Goal: Task Accomplishment & Management: Use online tool/utility

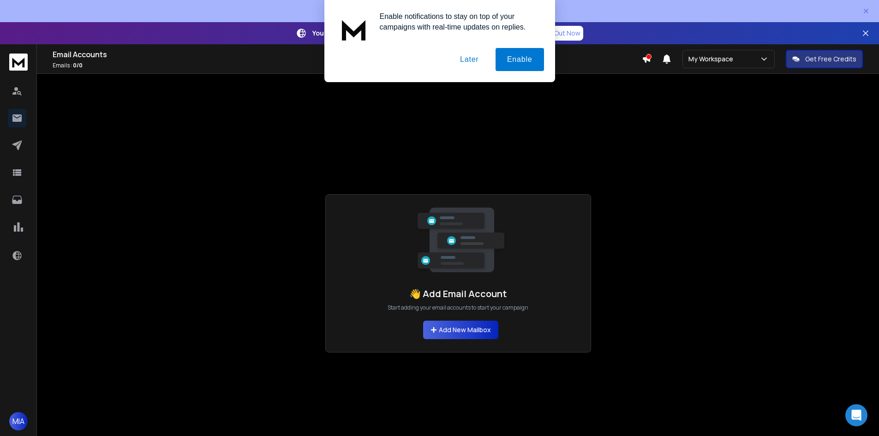
click at [470, 64] on button "Later" at bounding box center [470, 59] width 42 height 23
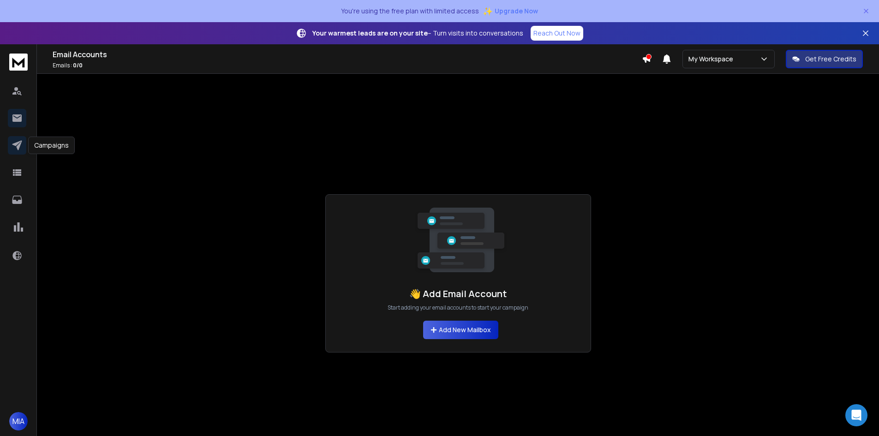
click at [16, 148] on icon at bounding box center [17, 145] width 11 height 11
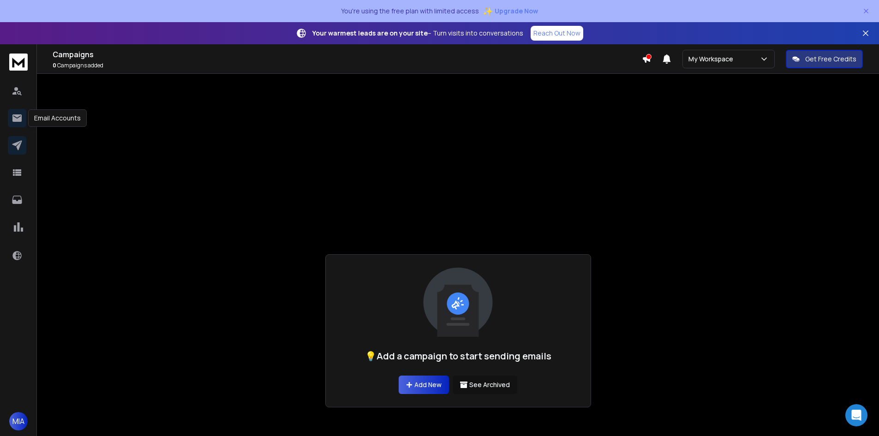
click at [13, 120] on icon at bounding box center [16, 117] width 9 height 7
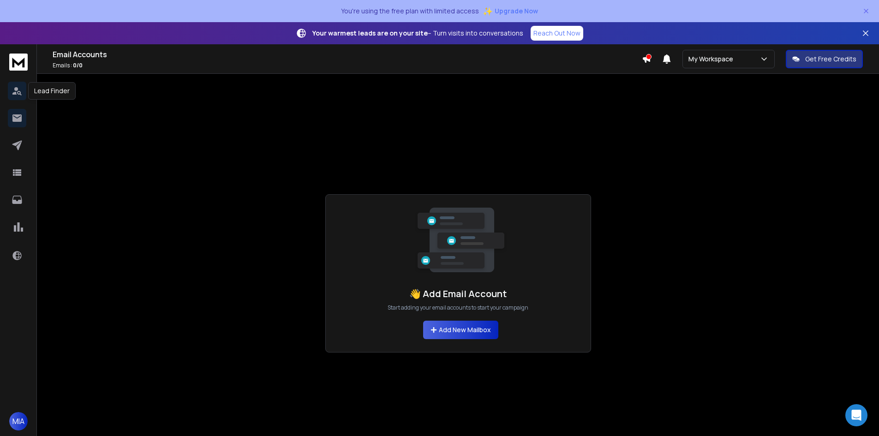
click at [18, 96] on icon at bounding box center [17, 90] width 11 height 11
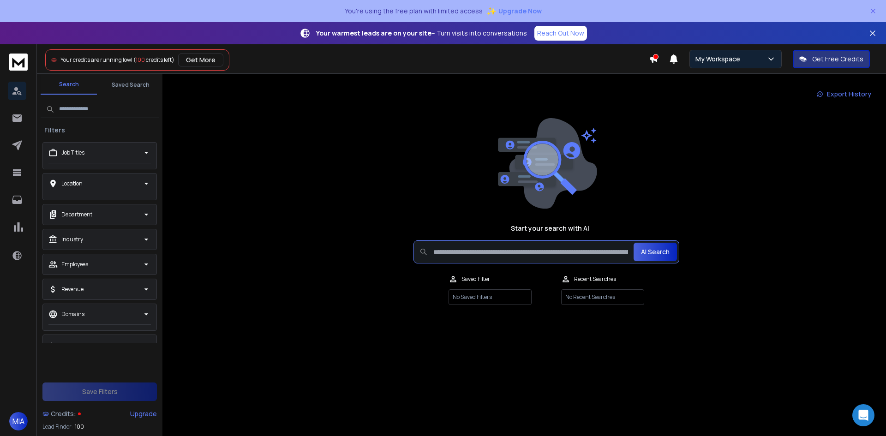
click at [716, 59] on p "My Workspace" at bounding box center [720, 58] width 48 height 9
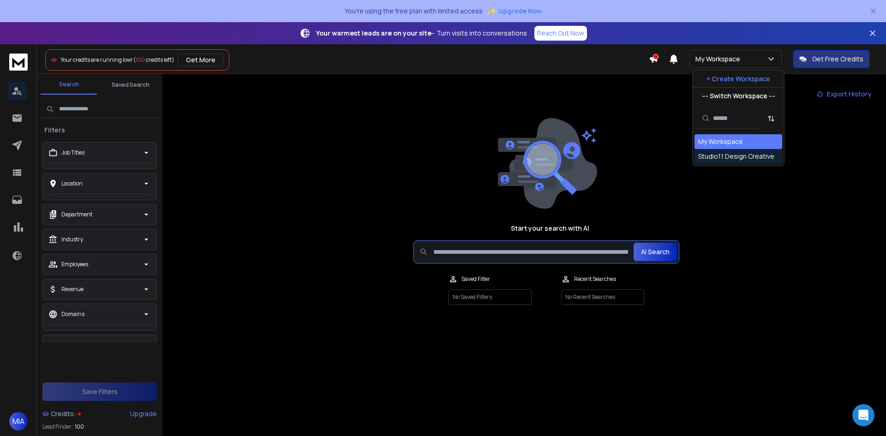
click at [721, 156] on div "Studio11 Design Creative" at bounding box center [736, 156] width 76 height 9
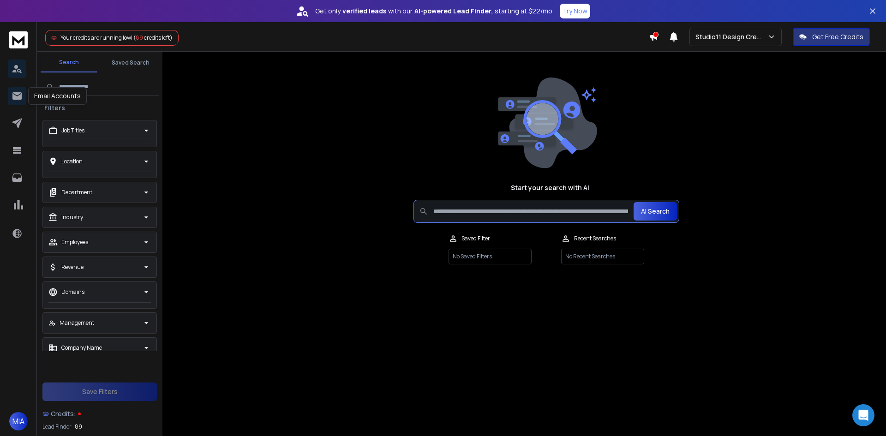
click at [17, 97] on icon at bounding box center [16, 95] width 9 height 7
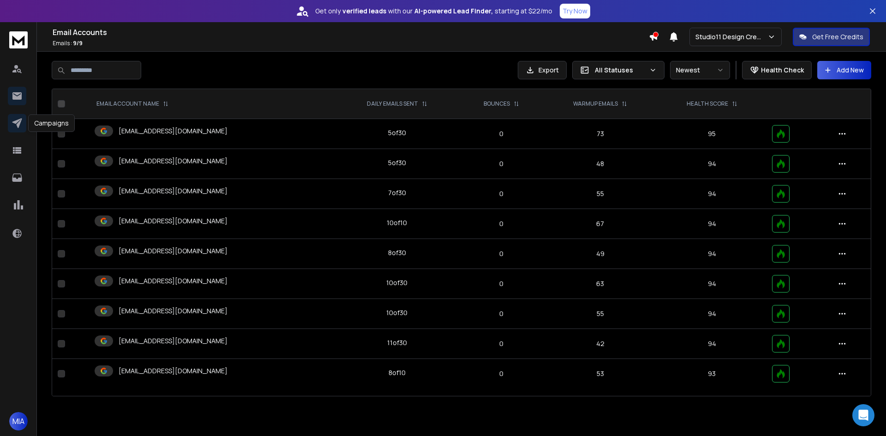
click at [18, 125] on icon at bounding box center [17, 123] width 10 height 10
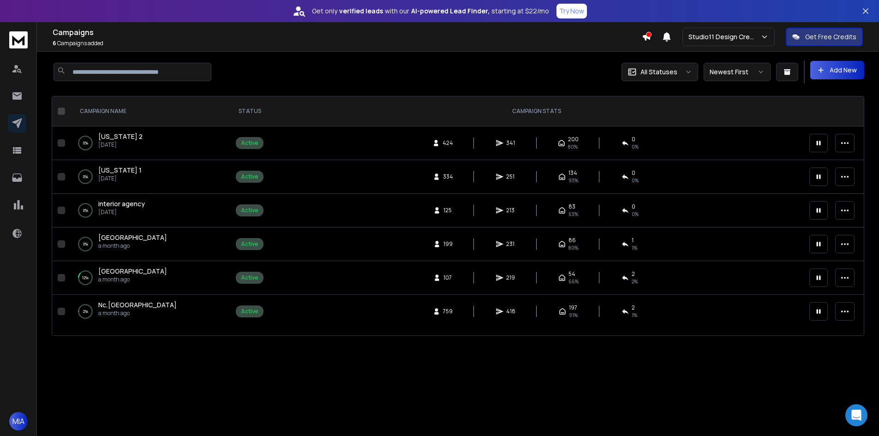
click at [102, 139] on span "[US_STATE] 2" at bounding box center [120, 136] width 44 height 9
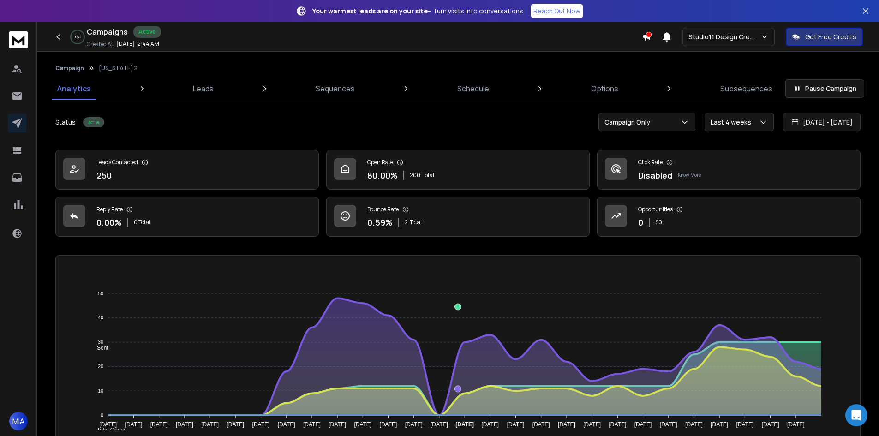
click at [100, 172] on p "250" at bounding box center [103, 175] width 15 height 13
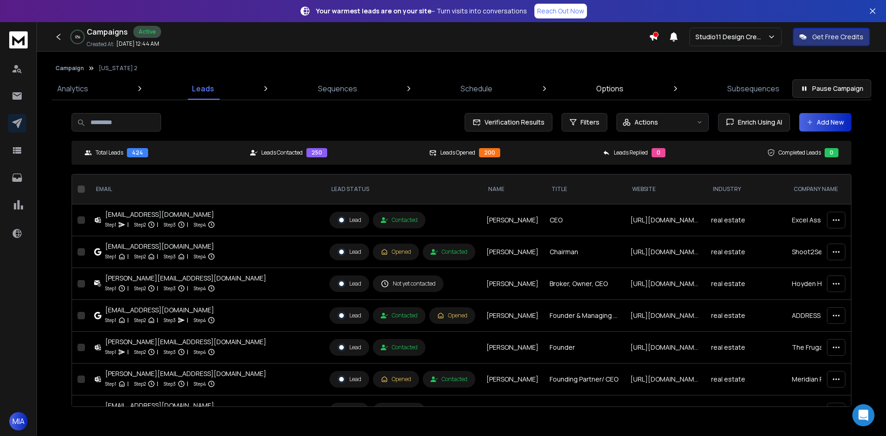
click at [603, 91] on p "Options" at bounding box center [609, 88] width 27 height 11
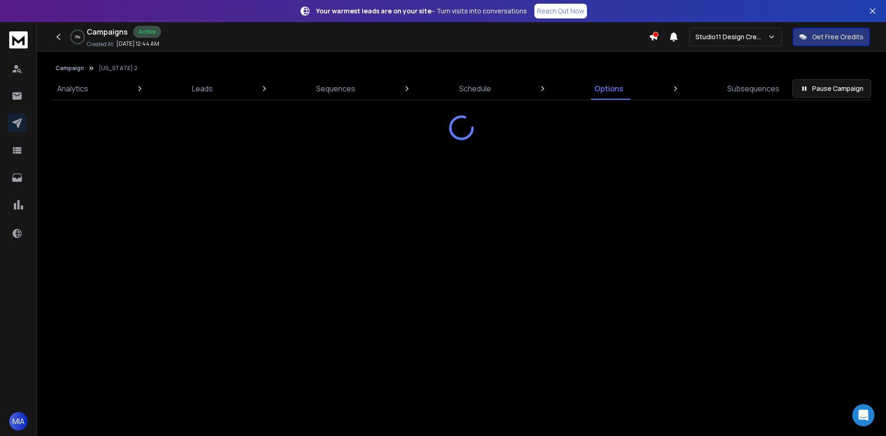
select select "*********"
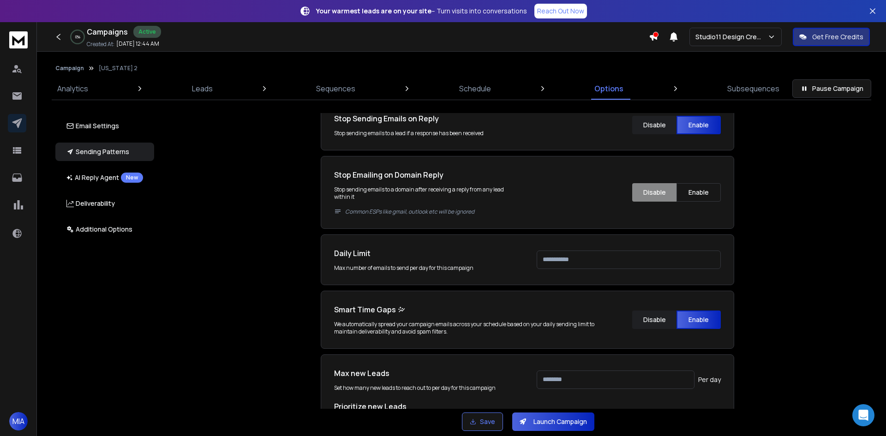
scroll to position [231, 0]
click at [574, 264] on input "**" at bounding box center [629, 259] width 184 height 18
type input "**"
click at [557, 382] on input "**" at bounding box center [616, 379] width 158 height 18
type input "**"
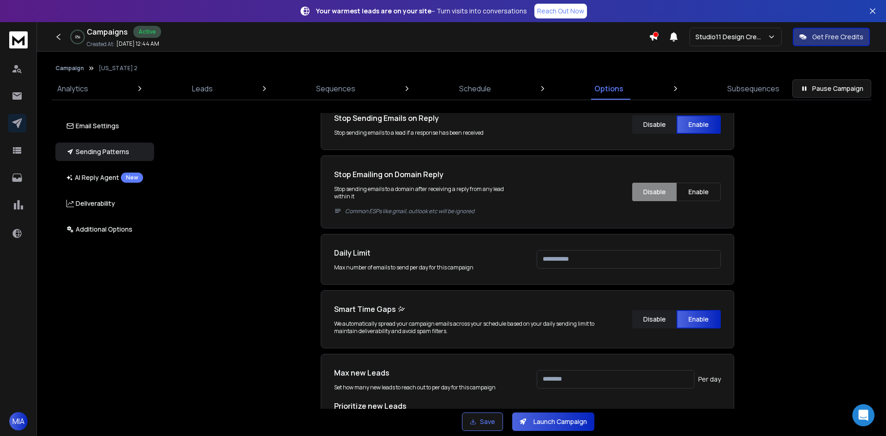
click at [557, 426] on button "Launch Campaign" at bounding box center [553, 422] width 82 height 18
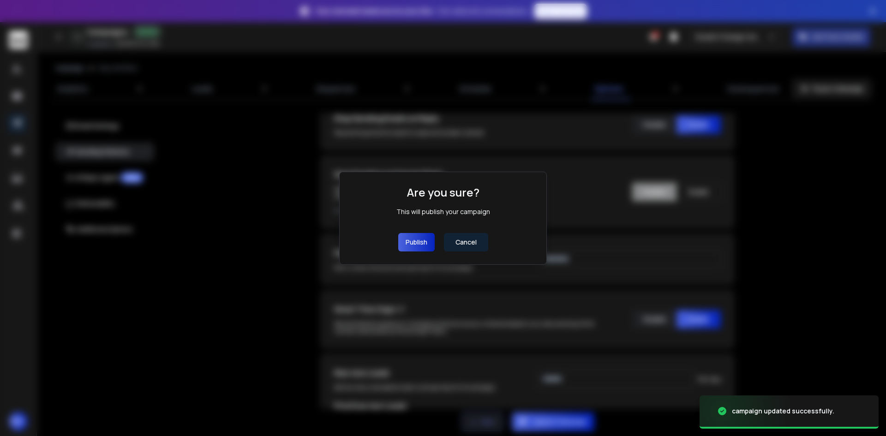
click at [412, 248] on button "Publish" at bounding box center [416, 242] width 36 height 18
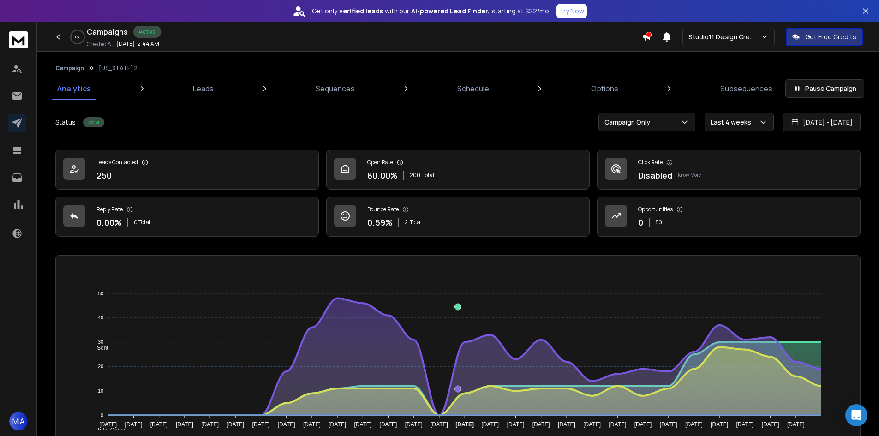
click at [80, 89] on p "Analytics" at bounding box center [74, 88] width 34 height 11
click at [711, 122] on p "Last 4 weeks" at bounding box center [733, 122] width 44 height 9
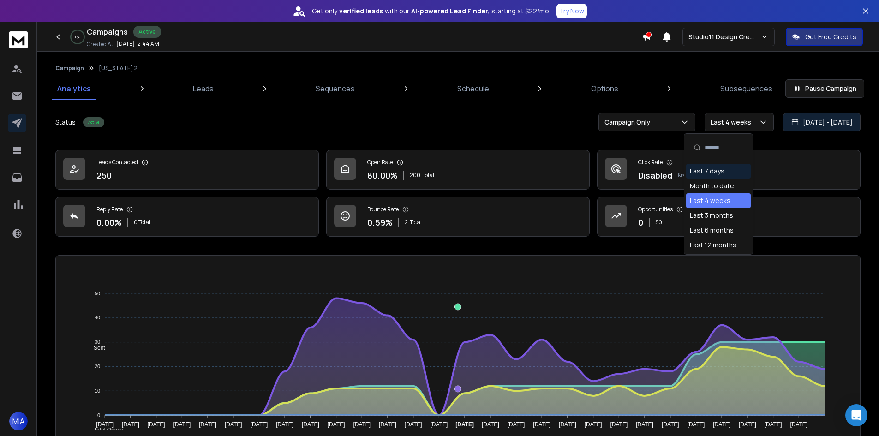
click at [792, 122] on button "18 Aug 2025 - 15 Sep 2025" at bounding box center [822, 122] width 78 height 18
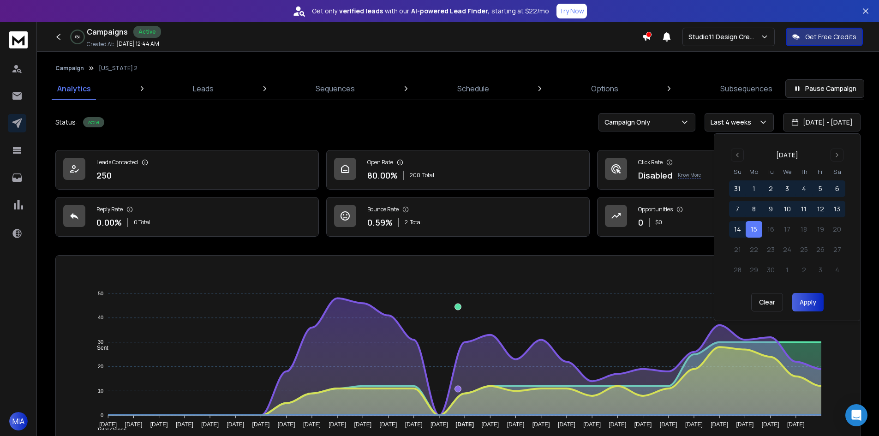
click at [751, 191] on button "1" at bounding box center [754, 188] width 17 height 17
click at [755, 224] on button "15" at bounding box center [754, 229] width 17 height 17
click at [738, 226] on button "14" at bounding box center [737, 229] width 17 height 17
click at [751, 221] on button "15" at bounding box center [754, 229] width 17 height 17
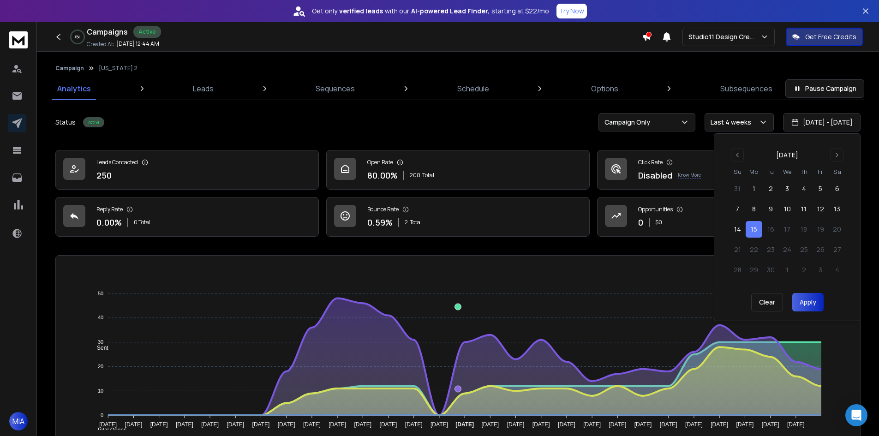
click at [751, 221] on button "15" at bounding box center [754, 229] width 17 height 17
click at [808, 298] on button "Apply" at bounding box center [807, 302] width 31 height 18
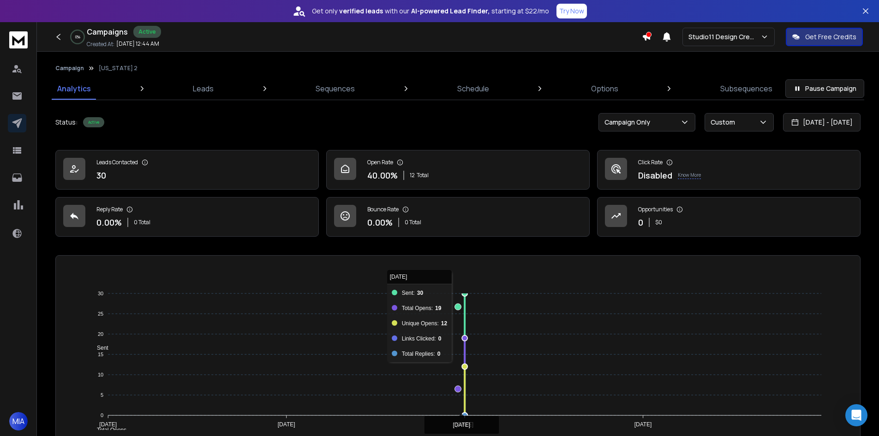
click at [302, 305] on foreignobject "Sent Total Opens Unique Opens Links Clicked Total Replies" at bounding box center [458, 350] width 736 height 162
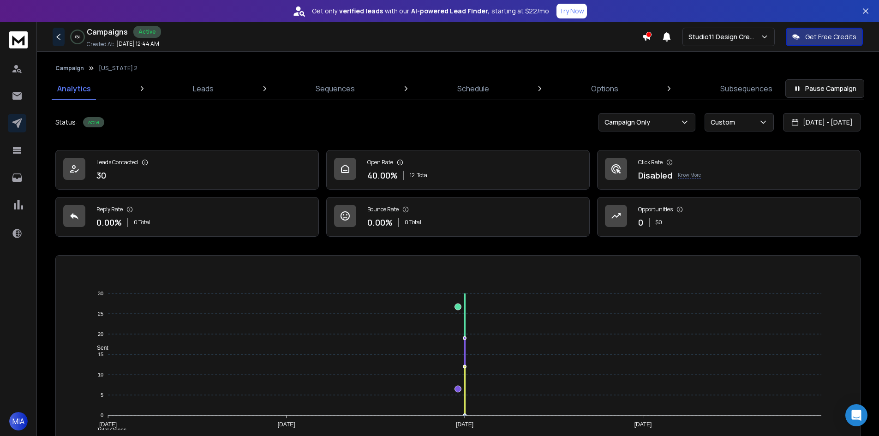
click at [59, 39] on icon at bounding box center [58, 37] width 8 height 8
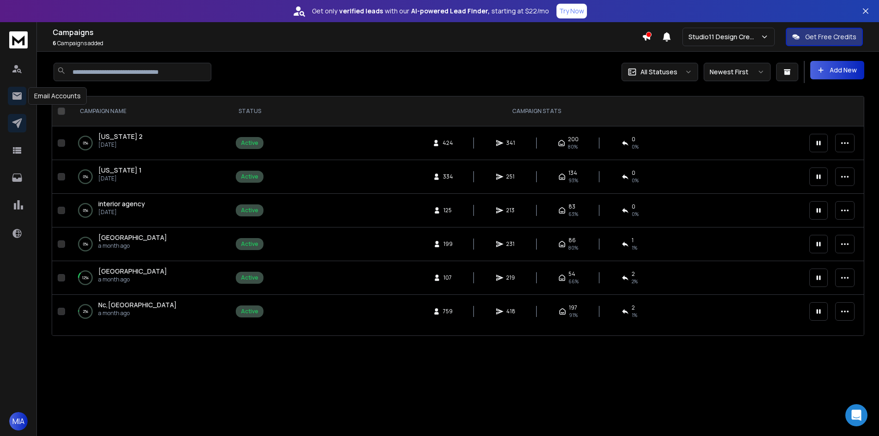
click at [11, 91] on link at bounding box center [17, 96] width 18 height 18
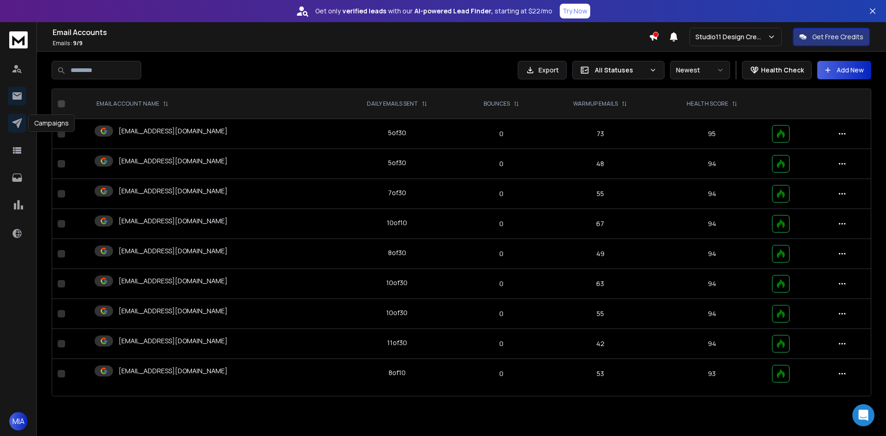
click at [18, 120] on icon at bounding box center [17, 123] width 10 height 10
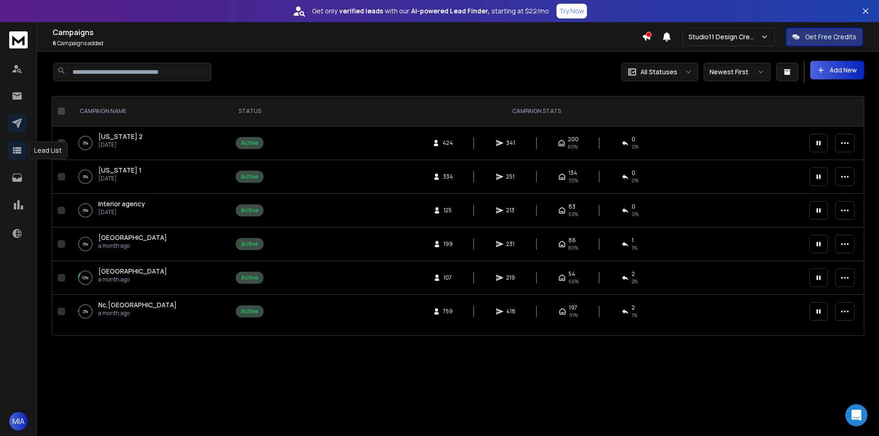
click at [19, 147] on icon at bounding box center [17, 150] width 11 height 11
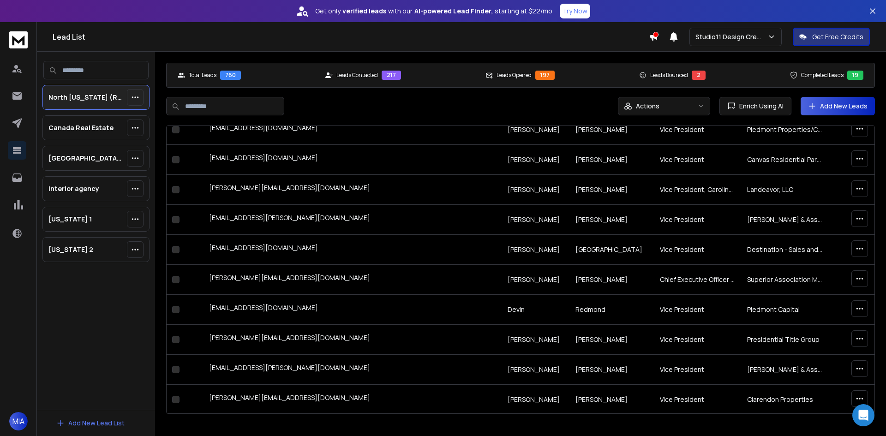
scroll to position [612, 0]
click at [267, 217] on div "jplotkin@lee-associates.com" at bounding box center [353, 219] width 288 height 13
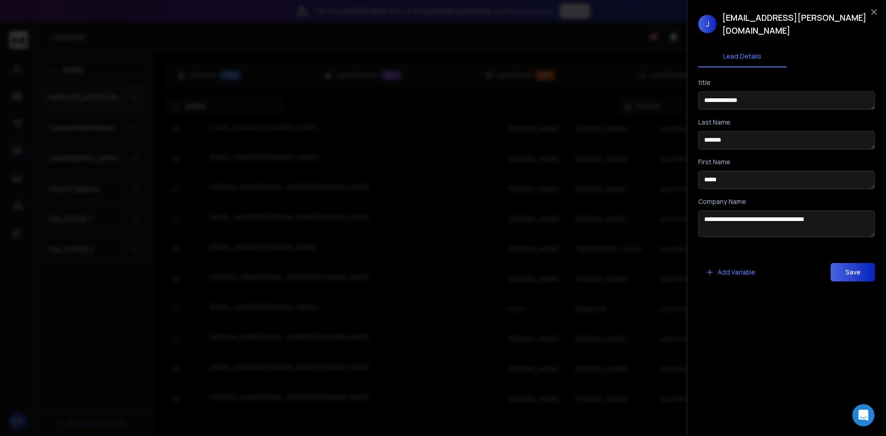
click at [267, 217] on div at bounding box center [443, 218] width 886 height 436
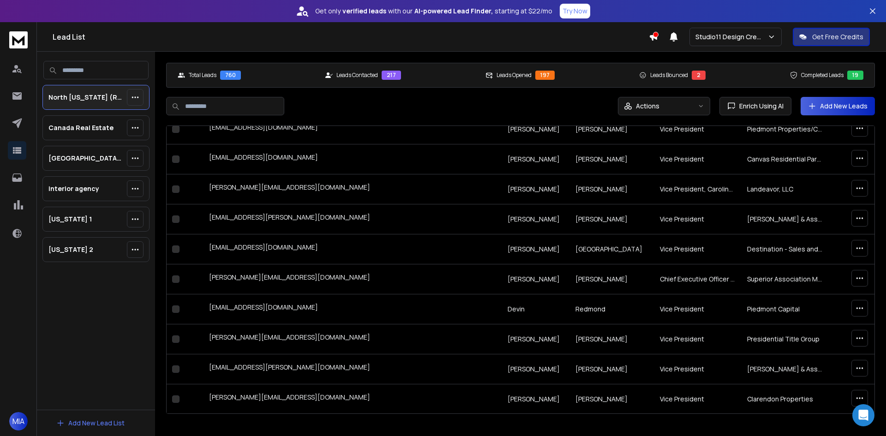
click at [267, 217] on div "jplotkin@lee-associates.com" at bounding box center [353, 219] width 288 height 13
click at [262, 282] on div "john@superioram.net" at bounding box center [353, 279] width 288 height 13
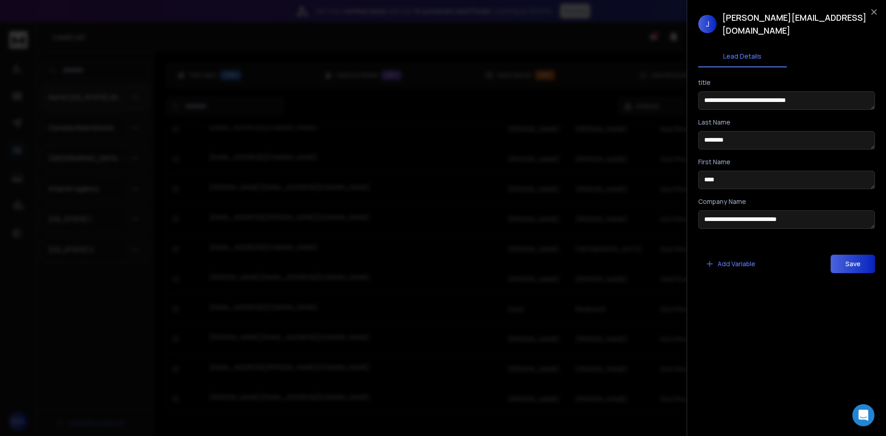
click at [732, 17] on h1 "john@superioram.net" at bounding box center [798, 24] width 153 height 26
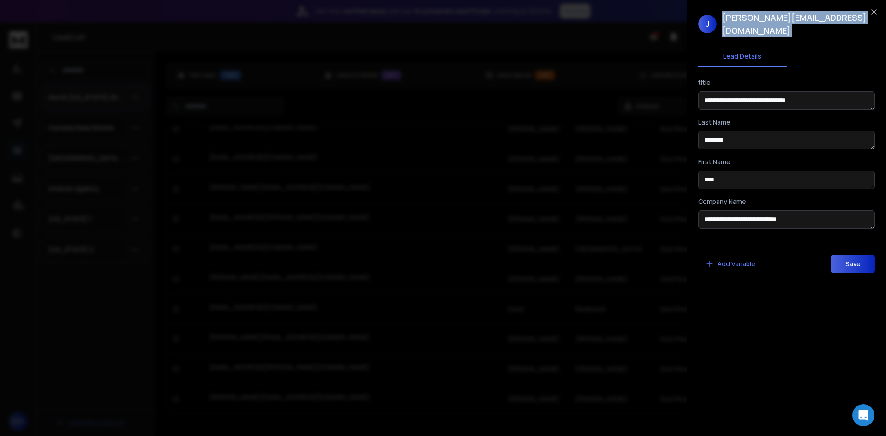
click at [732, 17] on h1 "john@superioram.net" at bounding box center [798, 24] width 153 height 26
copy h1 "john@superioram.net"
